Goal: Task Accomplishment & Management: Manage account settings

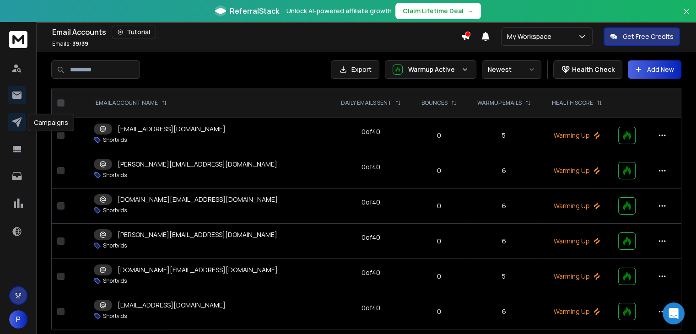
click at [21, 118] on icon at bounding box center [16, 122] width 11 height 11
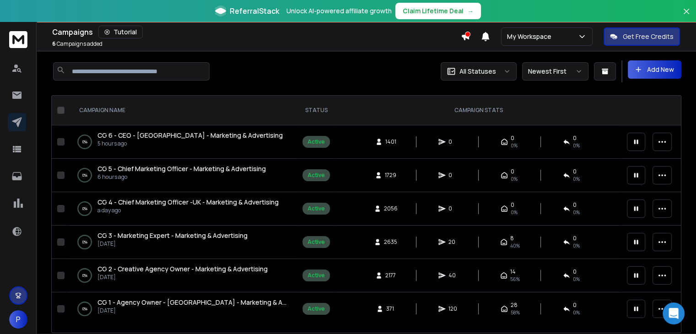
click at [115, 136] on span "CG 6 - CEO - [GEOGRAPHIC_DATA] - Marketing & Advertising" at bounding box center [189, 135] width 185 height 9
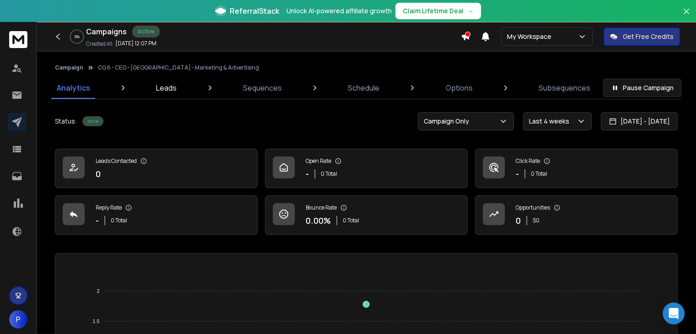
click at [166, 91] on p "Leads" at bounding box center [166, 87] width 21 height 11
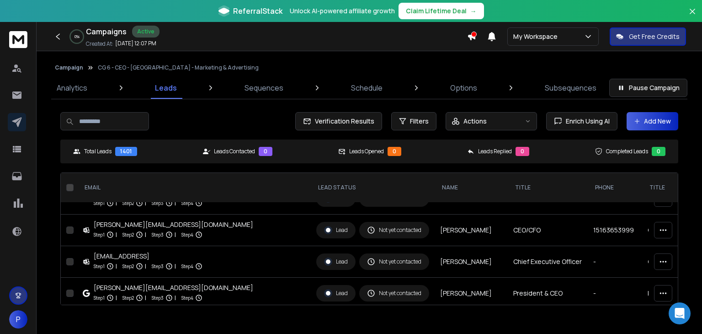
scroll to position [1006, 0]
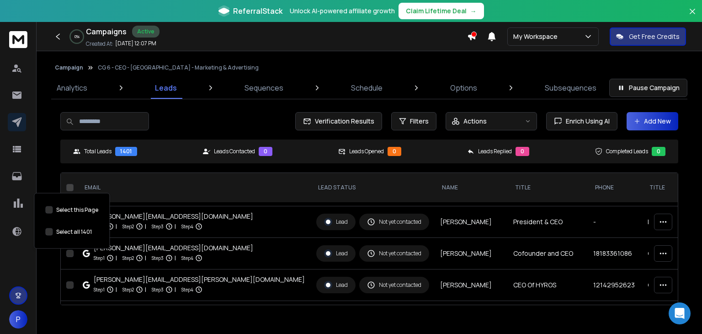
click at [72, 189] on button "Select this Page" at bounding box center [69, 187] width 7 height 7
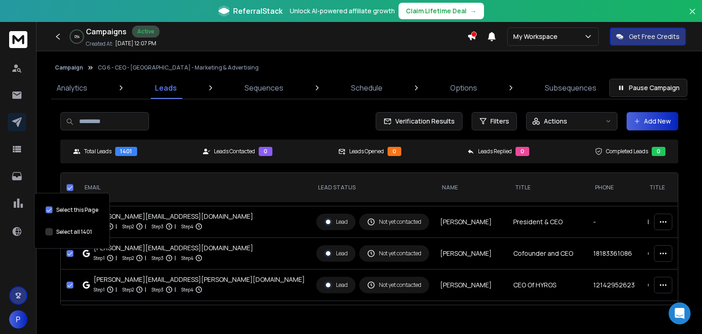
click at [71, 188] on button "Select this Page" at bounding box center [69, 187] width 7 height 7
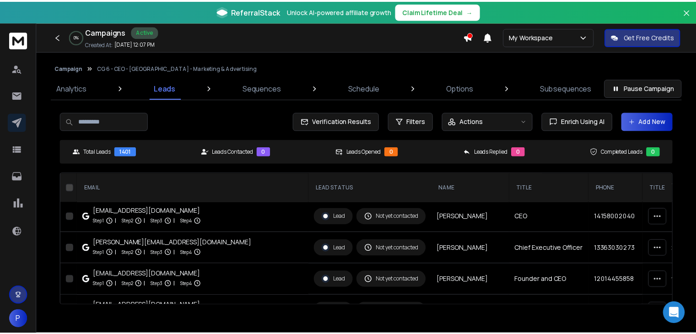
scroll to position [1714, 0]
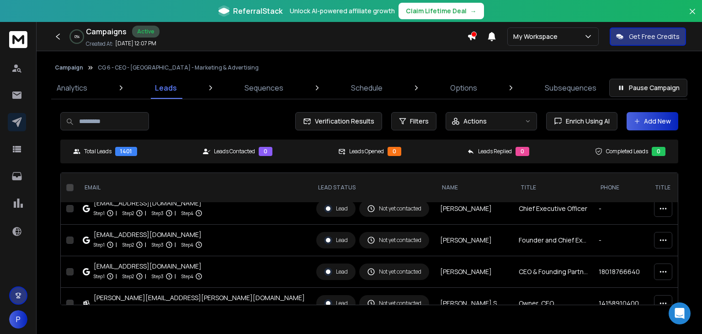
click at [238, 91] on div "Analytics Leads Sequences Schedule Options Subsequences" at bounding box center [326, 88] width 551 height 22
click at [251, 90] on p "Sequences" at bounding box center [264, 87] width 39 height 11
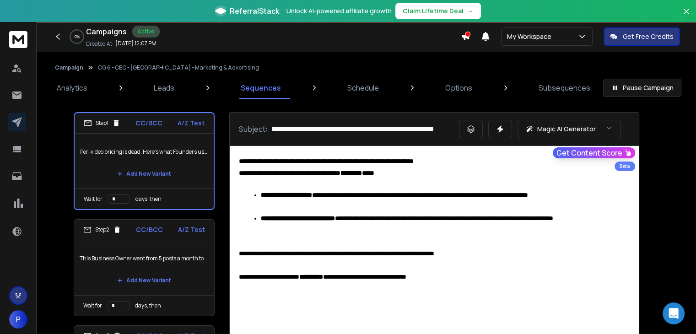
click at [107, 254] on p "This Business Owner went from 5 posts a month to 100+ posts with...." at bounding box center [144, 259] width 129 height 26
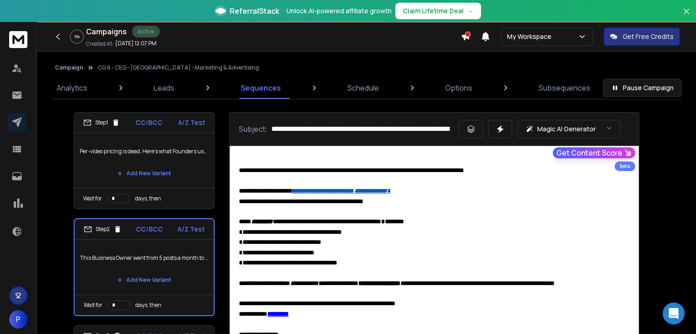
click at [95, 165] on div "Add New Variant" at bounding box center [144, 173] width 129 height 18
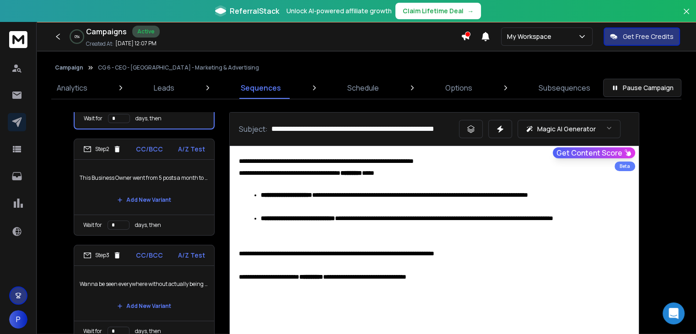
scroll to position [161, 0]
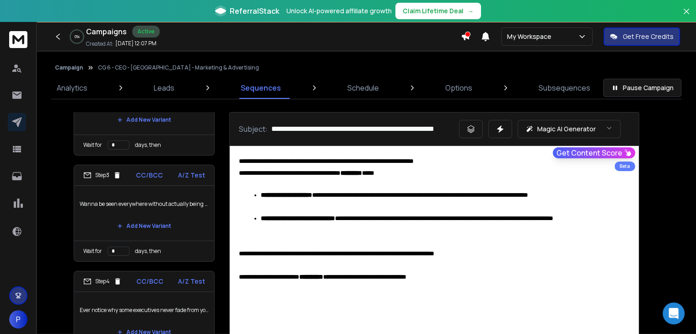
click at [103, 214] on p "Wanna be seen everywhere without actually being there? Here’s your secret…" at bounding box center [144, 204] width 129 height 26
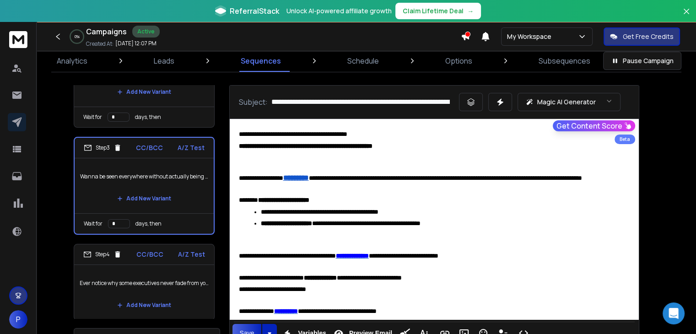
scroll to position [52, 0]
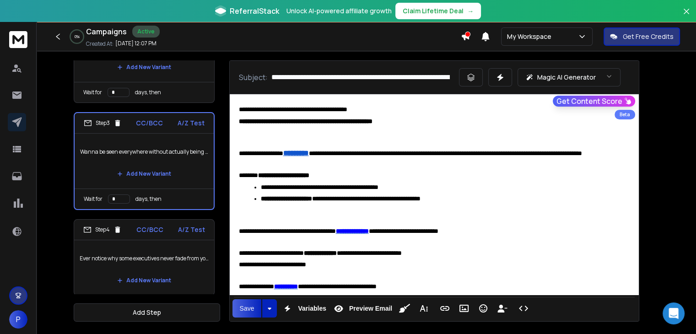
click at [80, 249] on p "Ever notice why some executives never fade from your feed" at bounding box center [144, 259] width 129 height 26
type input "**********"
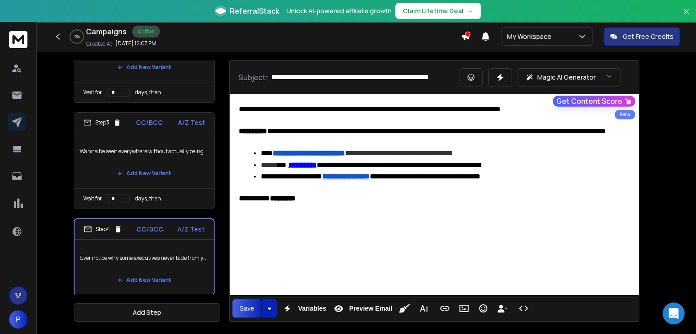
click at [80, 249] on p "Ever notice why some executives never fade from your feed" at bounding box center [144, 258] width 128 height 26
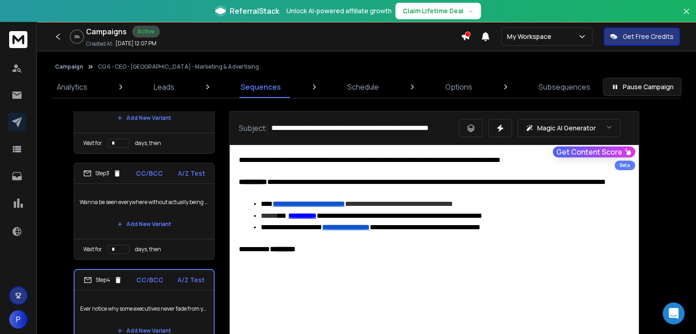
scroll to position [0, 0]
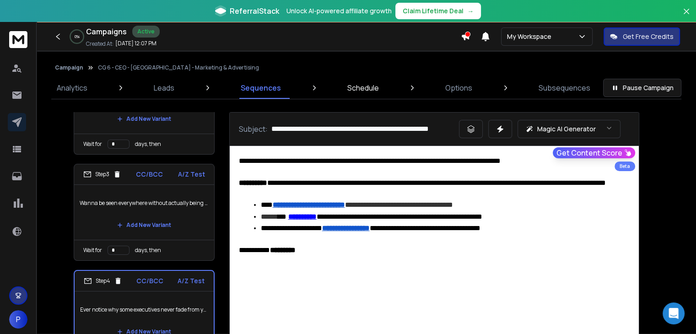
click at [360, 84] on p "Schedule" at bounding box center [363, 87] width 32 height 11
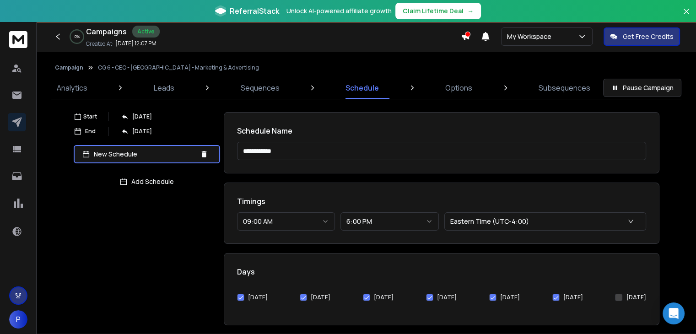
click at [152, 117] on p "Wed Oct 15 2025" at bounding box center [142, 116] width 20 height 7
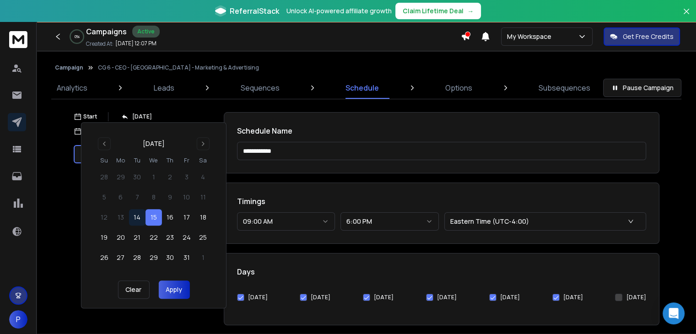
click at [138, 218] on button "14" at bounding box center [137, 217] width 16 height 16
click at [175, 289] on button "Apply" at bounding box center [173, 289] width 31 height 18
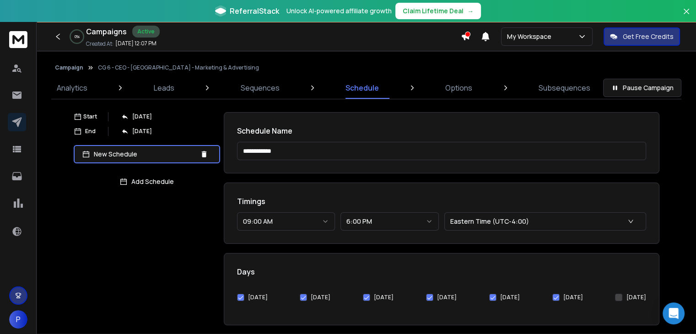
scroll to position [31, 0]
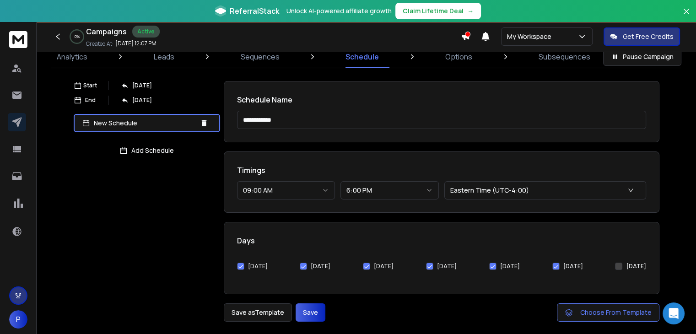
click at [311, 310] on button "Save" at bounding box center [310, 312] width 30 height 18
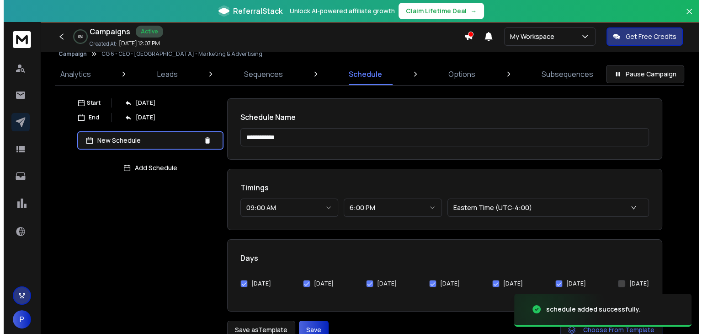
scroll to position [0, 0]
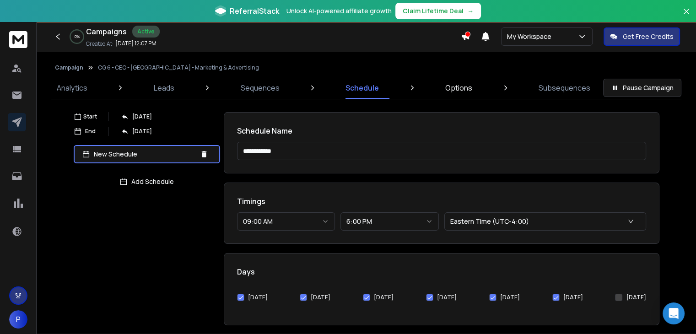
click at [450, 92] on p "Options" at bounding box center [458, 87] width 27 height 11
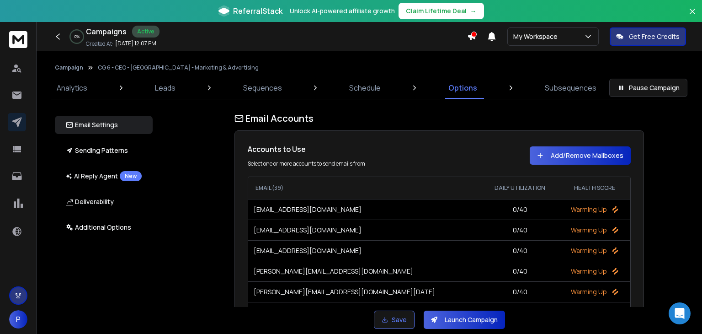
click at [547, 155] on button "Add/Remove Mailboxes" at bounding box center [580, 155] width 101 height 18
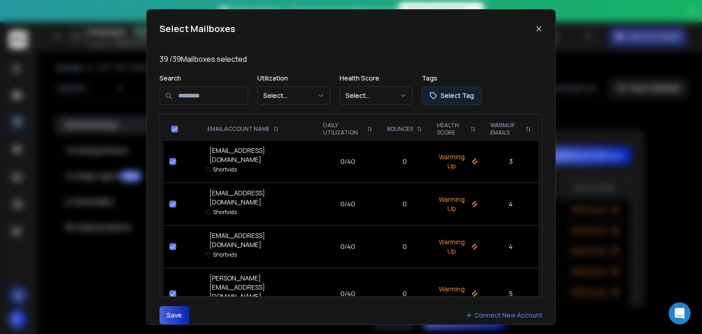
click at [456, 94] on button "Select Tag" at bounding box center [452, 95] width 60 height 18
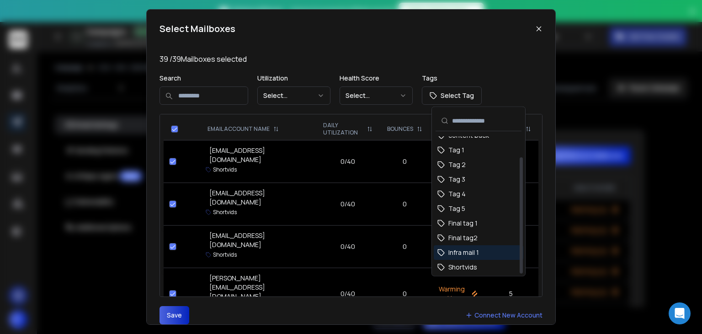
scroll to position [24, 0]
click at [455, 269] on span "Shortvids" at bounding box center [463, 266] width 29 height 9
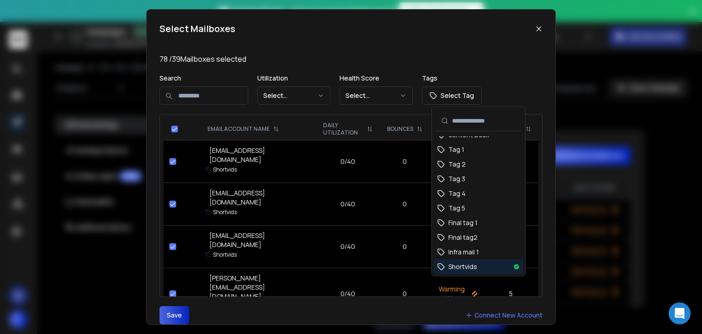
click at [177, 317] on button "Save" at bounding box center [175, 315] width 30 height 18
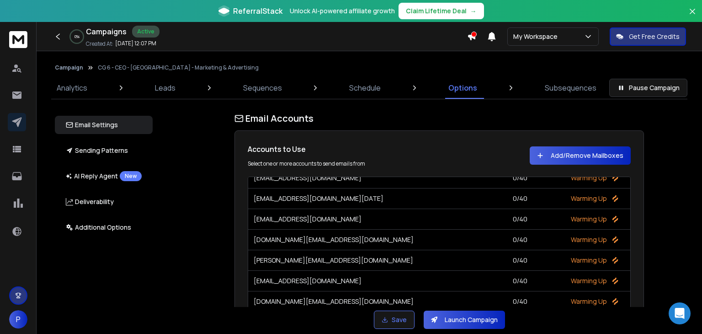
scroll to position [638, 0]
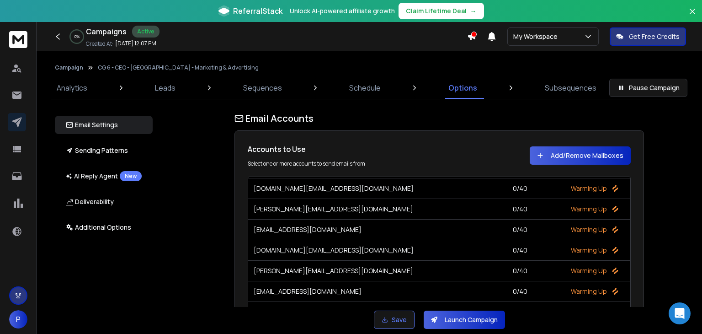
click at [456, 323] on button "Launch Campaign" at bounding box center [464, 320] width 81 height 18
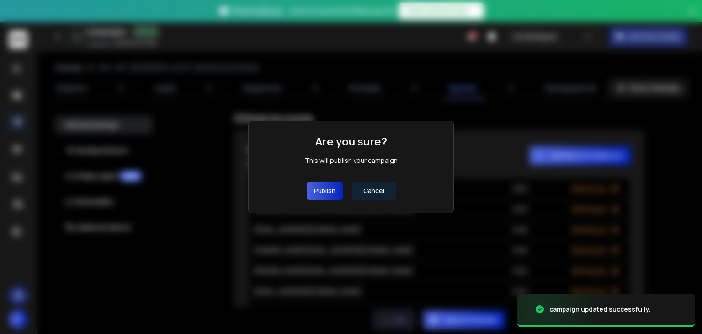
click at [322, 191] on button "Publish" at bounding box center [325, 191] width 36 height 18
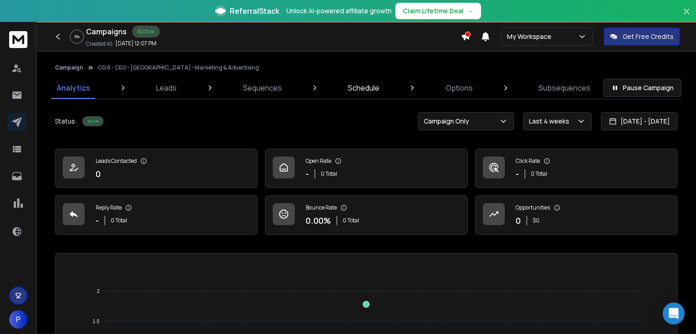
click at [369, 92] on p "Schedule" at bounding box center [364, 87] width 32 height 11
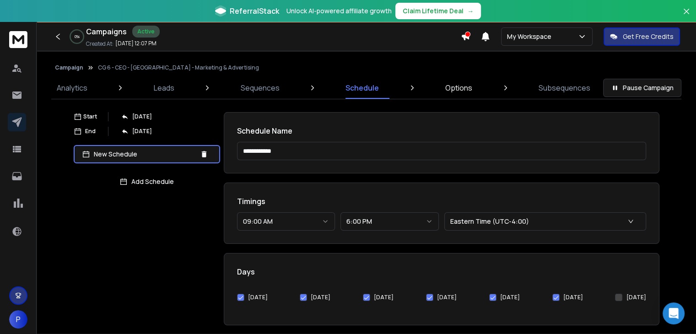
click at [457, 83] on p "Options" at bounding box center [458, 87] width 27 height 11
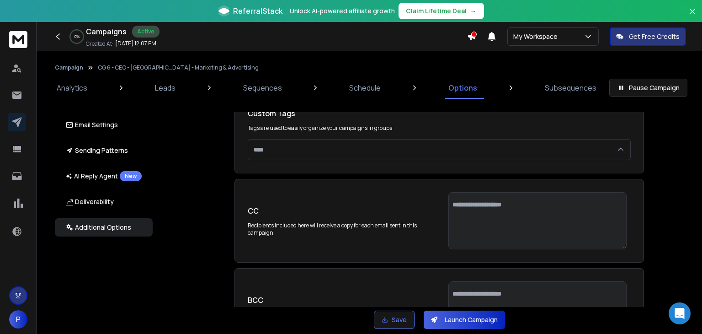
scroll to position [1835, 0]
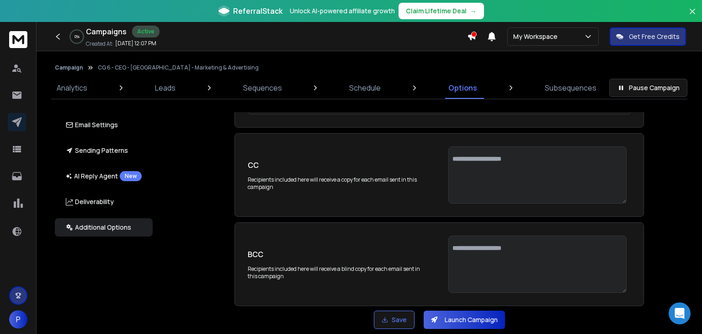
click at [466, 313] on button "Launch Campaign" at bounding box center [464, 320] width 81 height 18
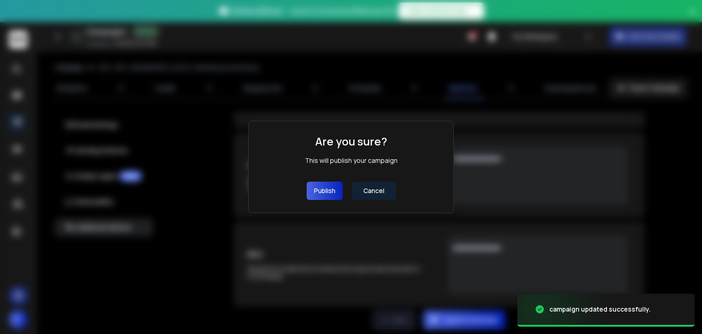
click at [327, 200] on div "Are you sure? This will publish your campaign Publish Cancel" at bounding box center [351, 167] width 206 height 92
click at [327, 188] on button "Publish" at bounding box center [325, 191] width 36 height 18
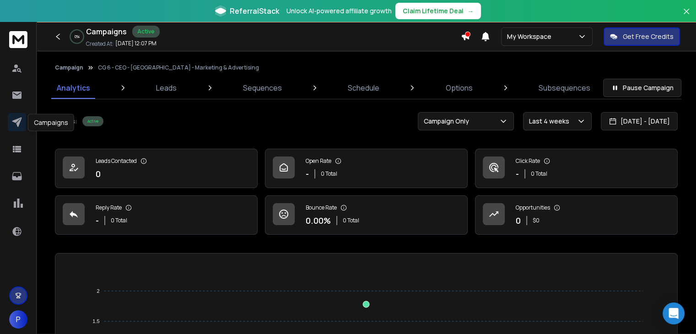
click at [15, 123] on icon at bounding box center [16, 122] width 11 height 11
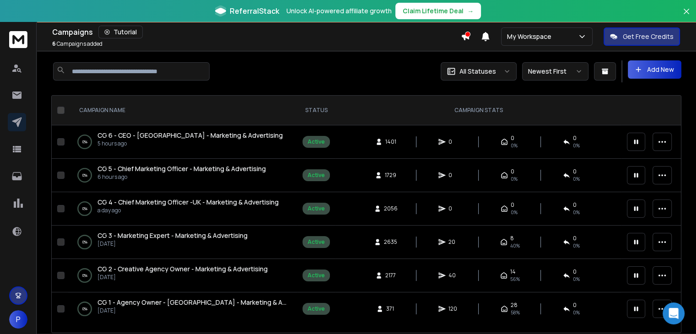
click at [121, 140] on p "5 hours ago" at bounding box center [189, 143] width 185 height 7
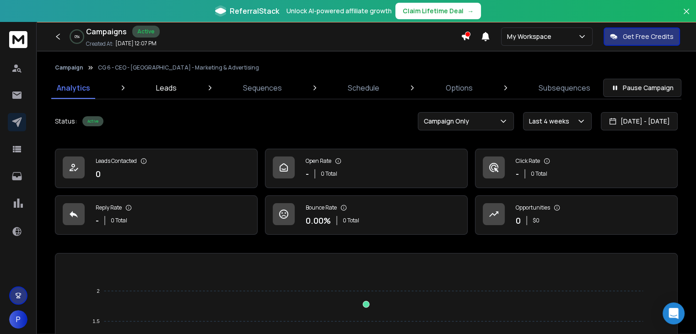
click at [161, 90] on p "Leads" at bounding box center [166, 87] width 21 height 11
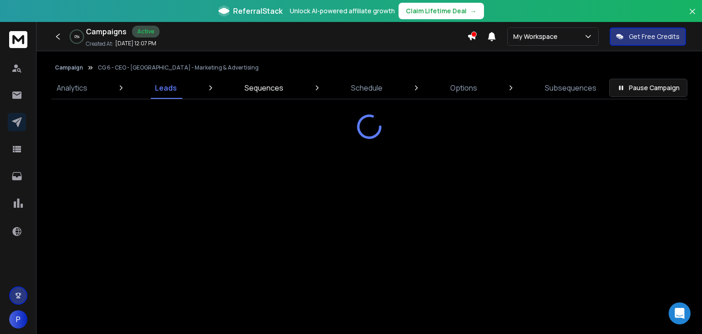
click at [244, 86] on link "Sequences" at bounding box center [264, 88] width 50 height 22
click at [364, 86] on p "Schedule" at bounding box center [367, 87] width 32 height 11
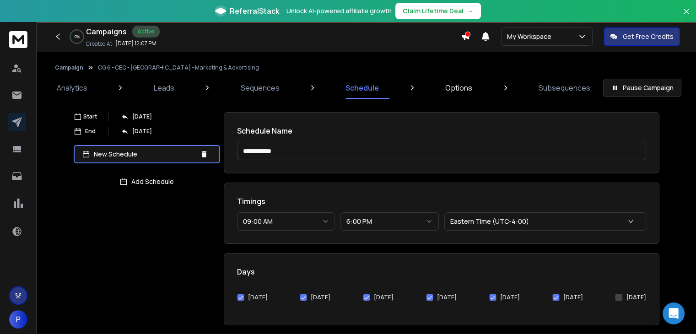
click at [453, 90] on p "Options" at bounding box center [458, 87] width 27 height 11
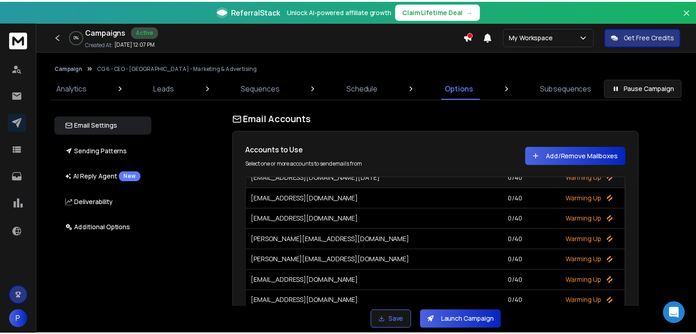
scroll to position [503, 0]
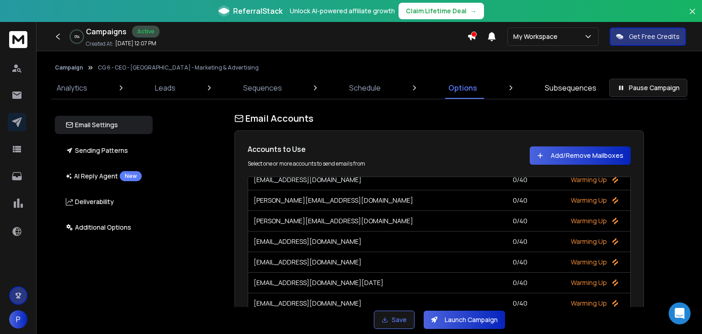
click at [554, 93] on p "Subsequences" at bounding box center [571, 87] width 52 height 11
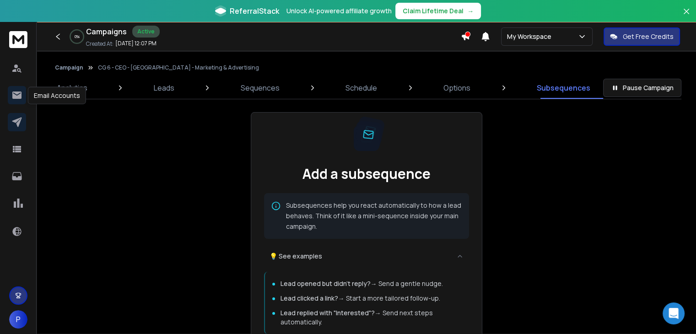
click at [16, 94] on icon at bounding box center [16, 94] width 9 height 7
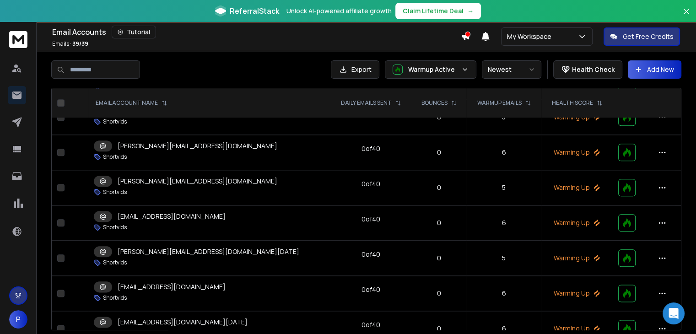
scroll to position [1165, 0]
